Goal: Check status: Check status

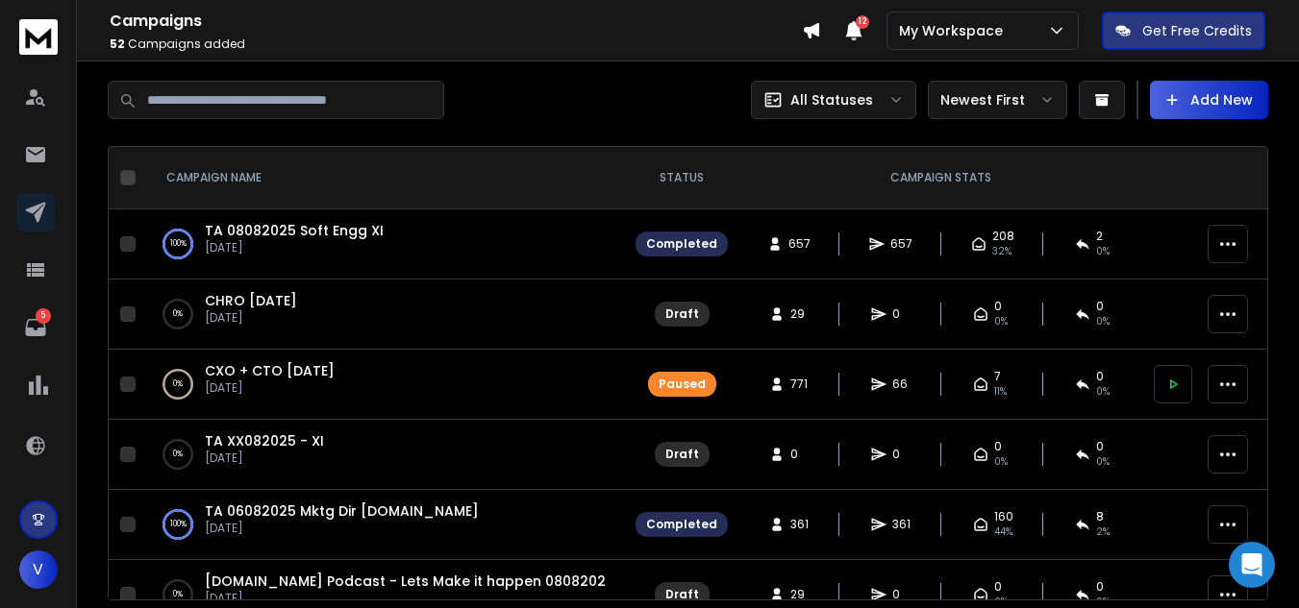
click at [328, 238] on span "TA 08082025 Soft Engg XI" at bounding box center [294, 230] width 179 height 19
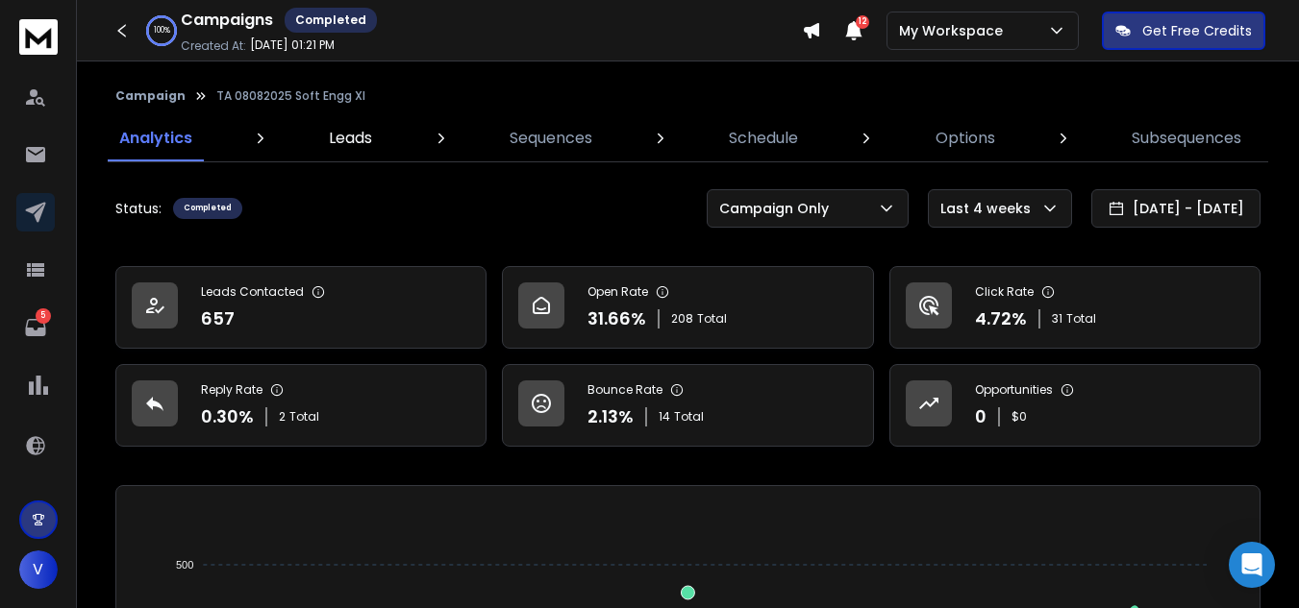
click at [373, 124] on link "Leads" at bounding box center [350, 138] width 66 height 46
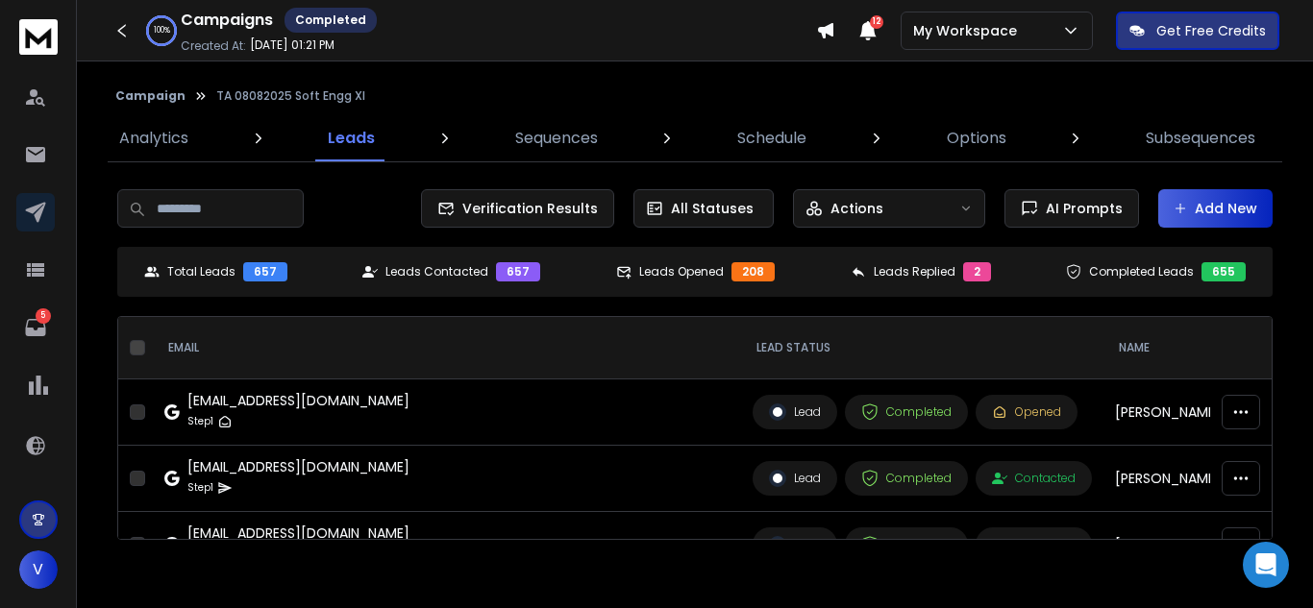
click at [163, 90] on button "Campaign" at bounding box center [150, 95] width 70 height 15
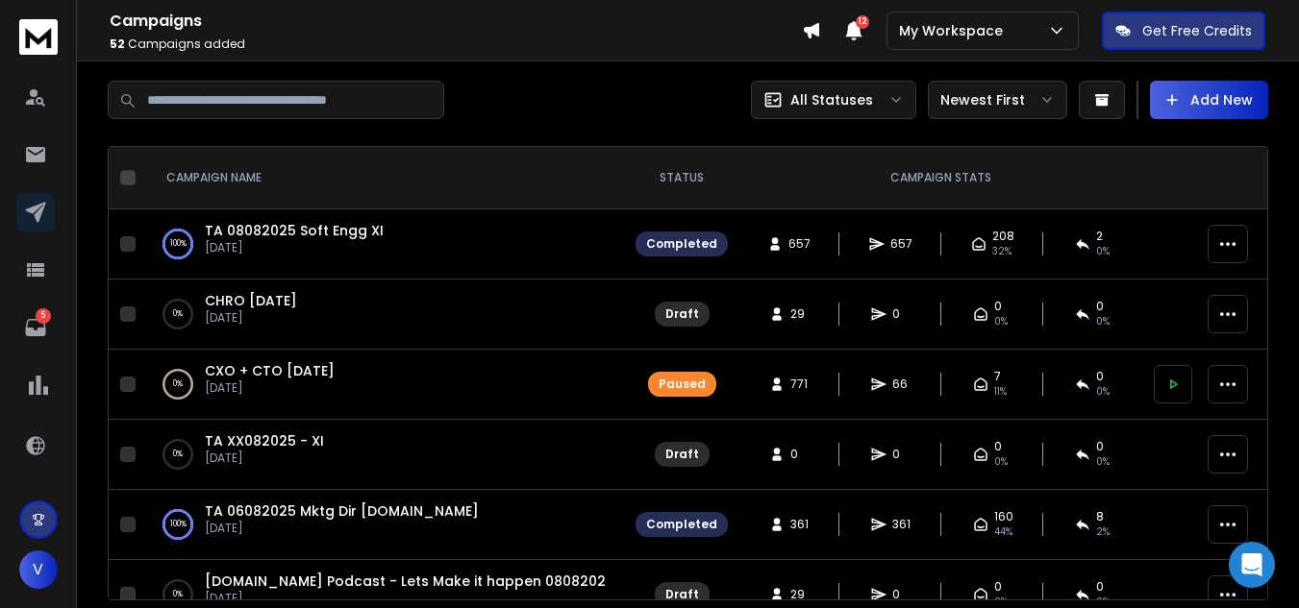
click at [246, 248] on p "[DATE]" at bounding box center [294, 247] width 179 height 15
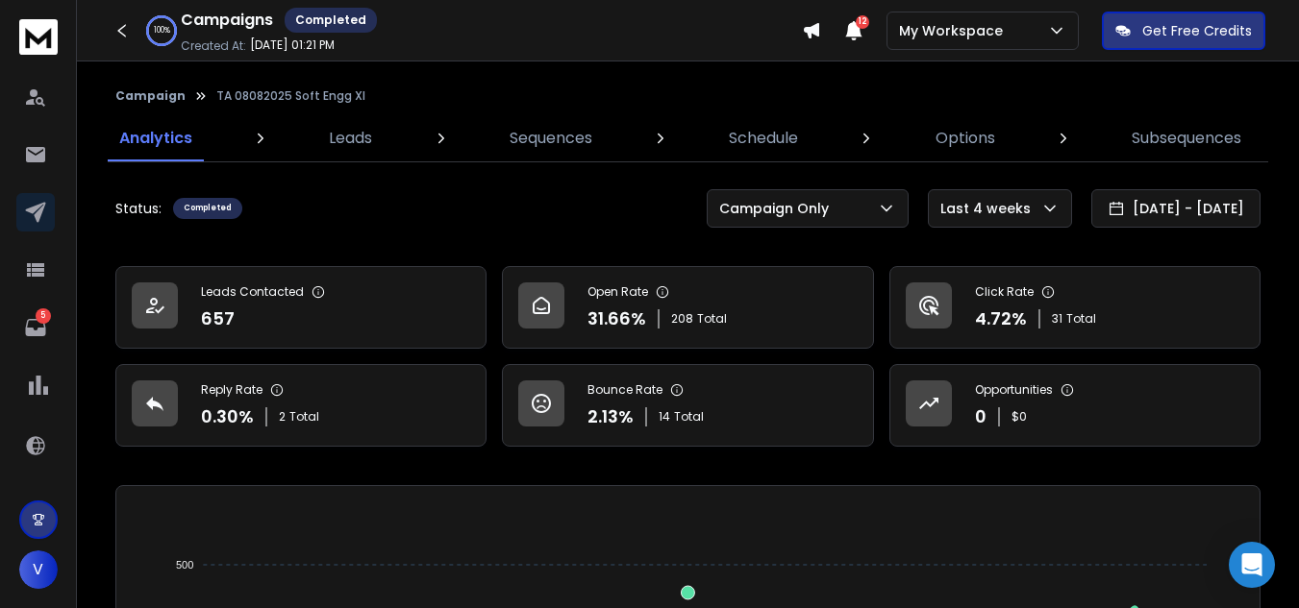
click at [149, 96] on button "Campaign" at bounding box center [150, 95] width 70 height 15
